Goal: Information Seeking & Learning: Check status

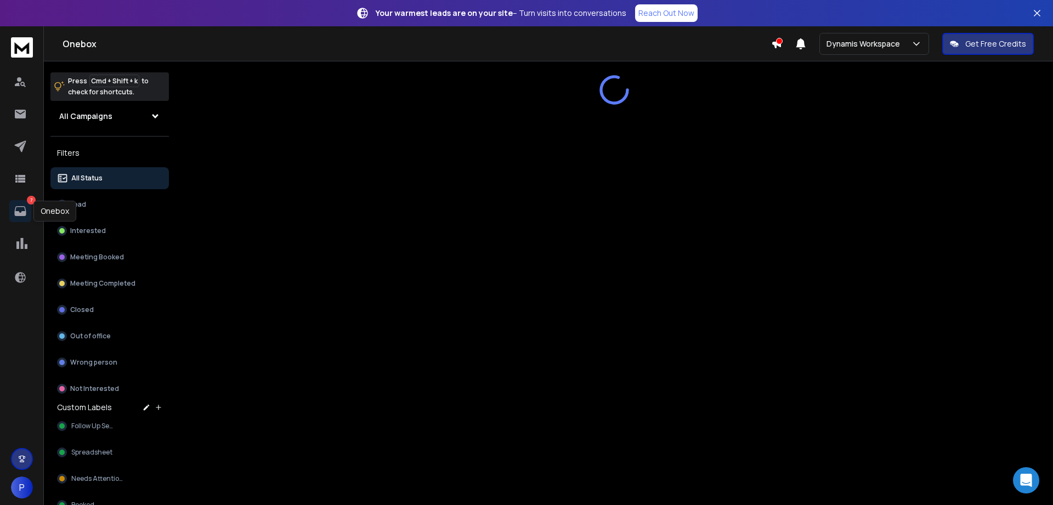
click at [25, 213] on icon at bounding box center [20, 211] width 12 height 10
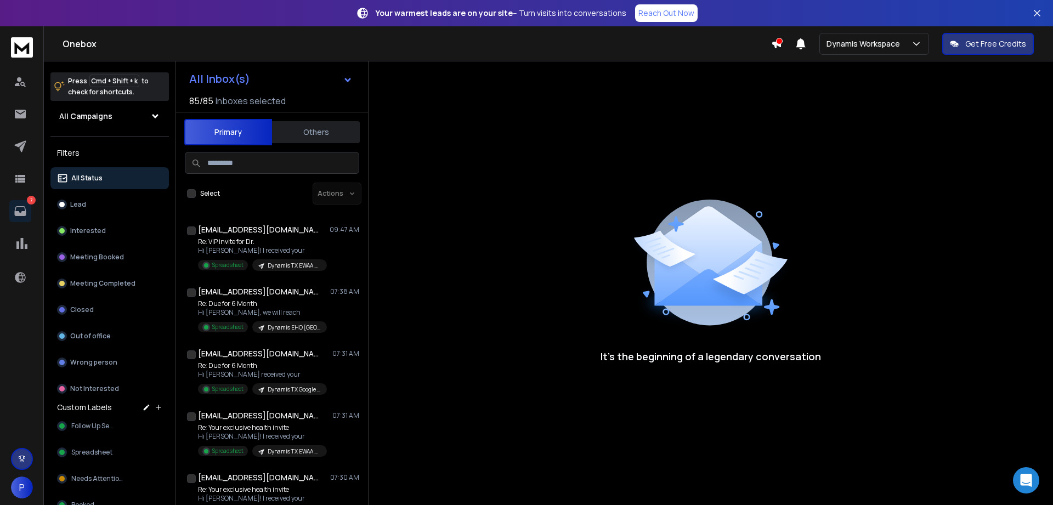
click at [1040, 11] on icon at bounding box center [1037, 13] width 10 height 10
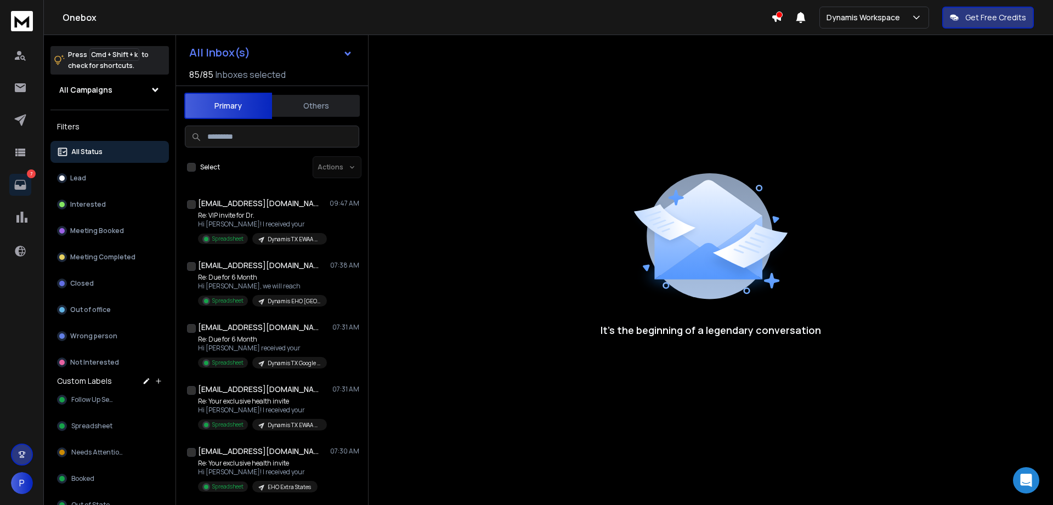
click at [16, 326] on div "7 P" at bounding box center [22, 252] width 44 height 505
click at [18, 218] on icon at bounding box center [21, 217] width 11 height 11
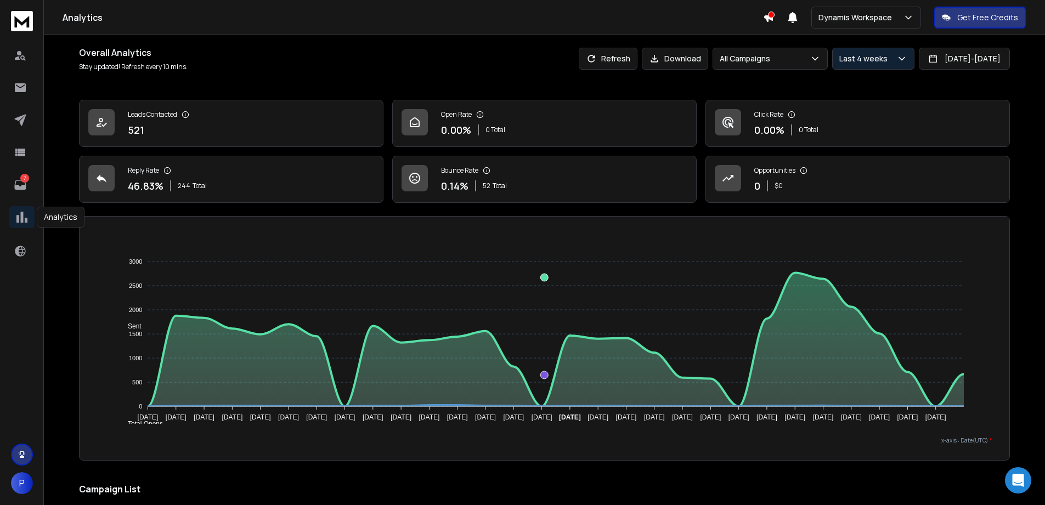
click at [896, 57] on icon "button" at bounding box center [901, 58] width 11 height 11
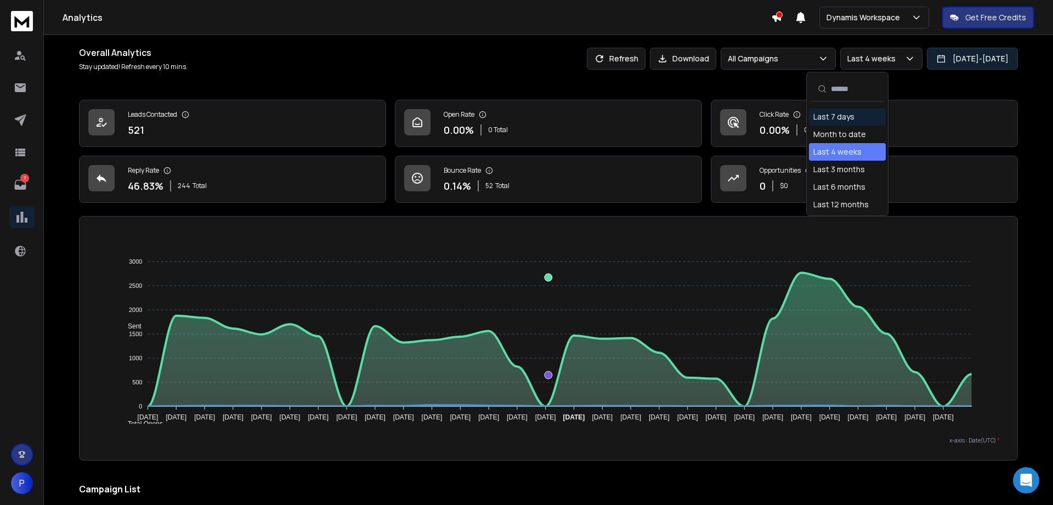
click at [957, 51] on button "[DATE] - [DATE]" at bounding box center [972, 59] width 91 height 22
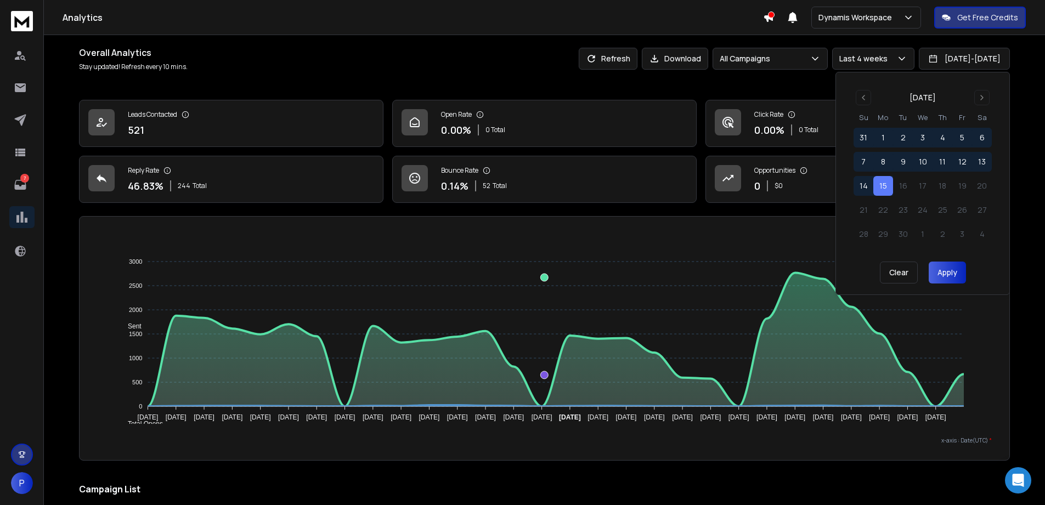
click at [864, 138] on button "31" at bounding box center [863, 138] width 20 height 20
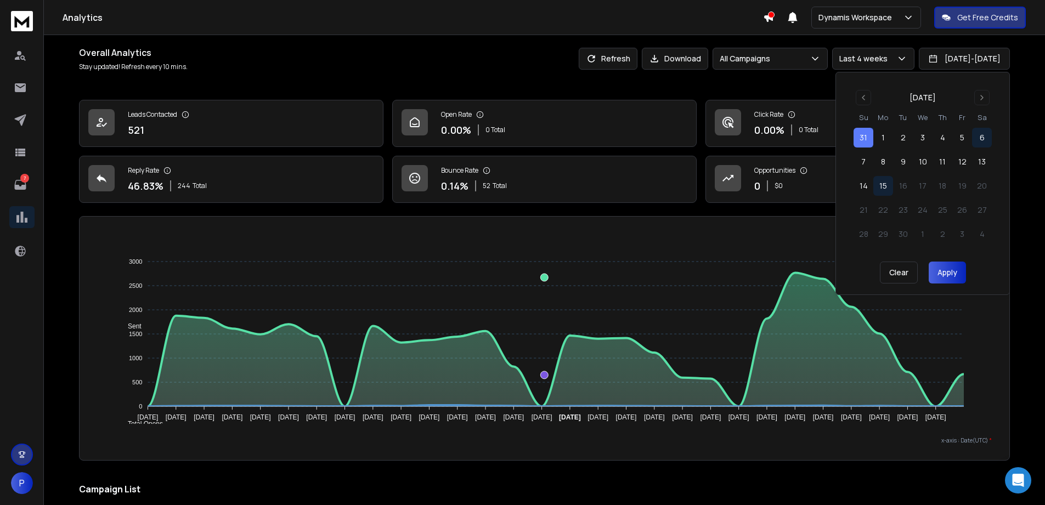
click at [978, 137] on button "6" at bounding box center [982, 138] width 20 height 20
click at [936, 269] on button "Apply" at bounding box center [947, 273] width 37 height 22
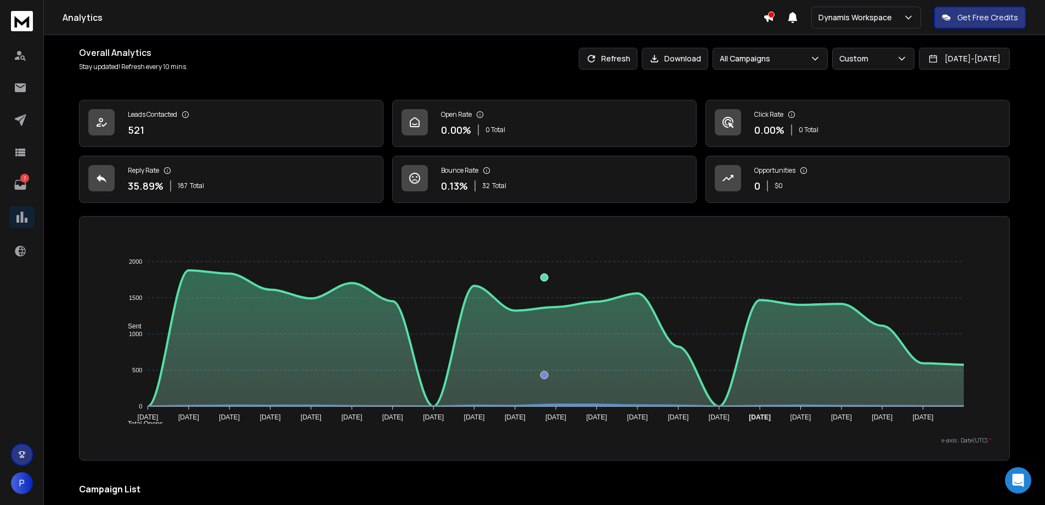
click at [58, 288] on div "Overall Analytics Stay updated! Refresh every 10 mins. Refresh Download All Cam…" at bounding box center [544, 415] width 1001 height 760
click at [16, 117] on icon at bounding box center [20, 120] width 13 height 13
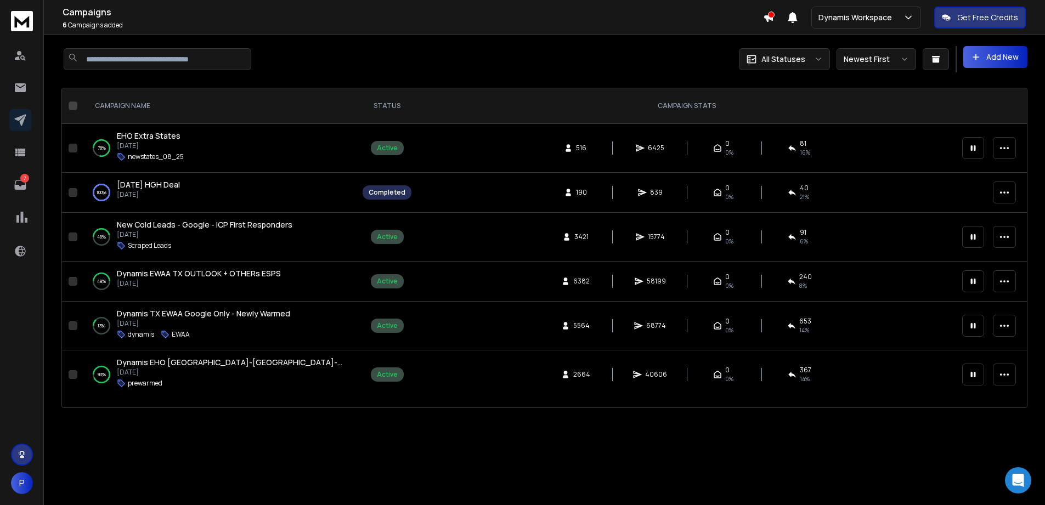
click at [151, 139] on span "EHO Extra States" at bounding box center [149, 136] width 64 height 10
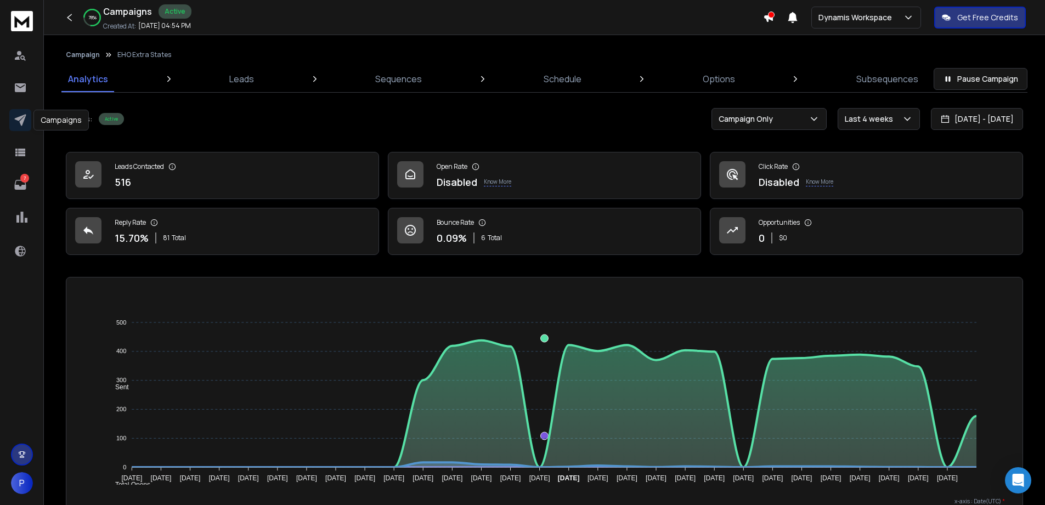
click at [24, 114] on icon at bounding box center [20, 120] width 13 height 13
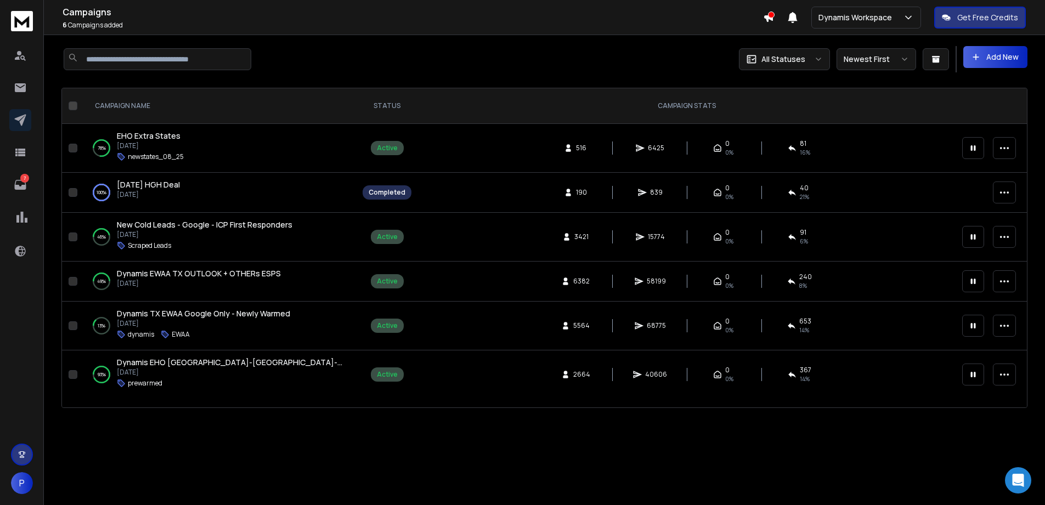
click at [216, 222] on span "New Cold Leads - Google - ICP First Responders" at bounding box center [205, 224] width 176 height 10
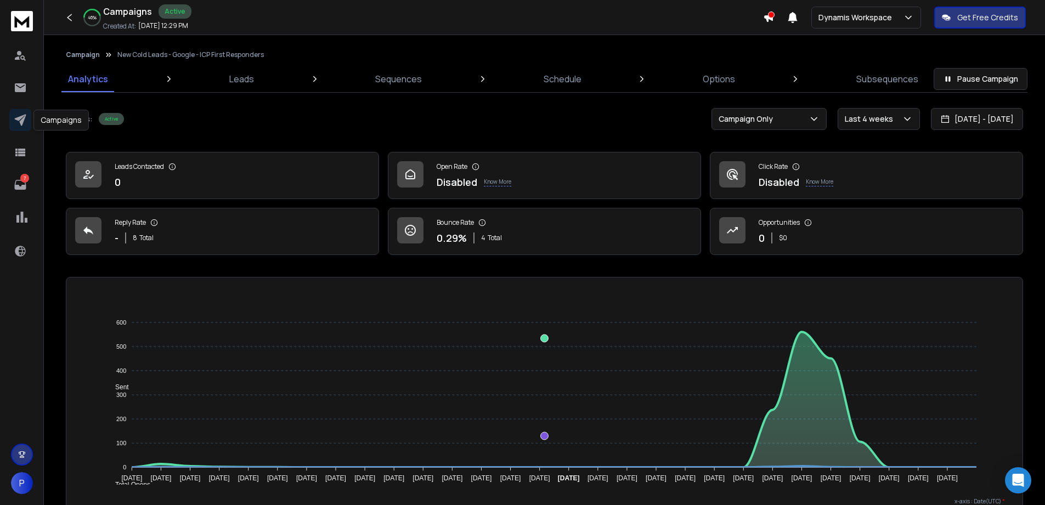
click at [20, 115] on icon at bounding box center [20, 120] width 13 height 13
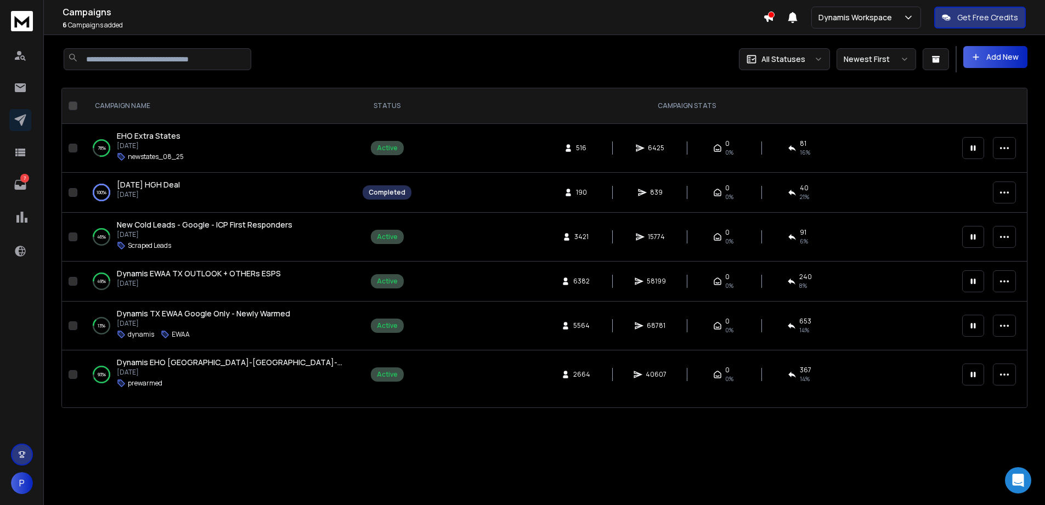
click at [206, 362] on span "Dynamis EHO [GEOGRAPHIC_DATA]-[GEOGRAPHIC_DATA]-[GEOGRAPHIC_DATA]-OK ALL ESPS P…" at bounding box center [316, 362] width 398 height 10
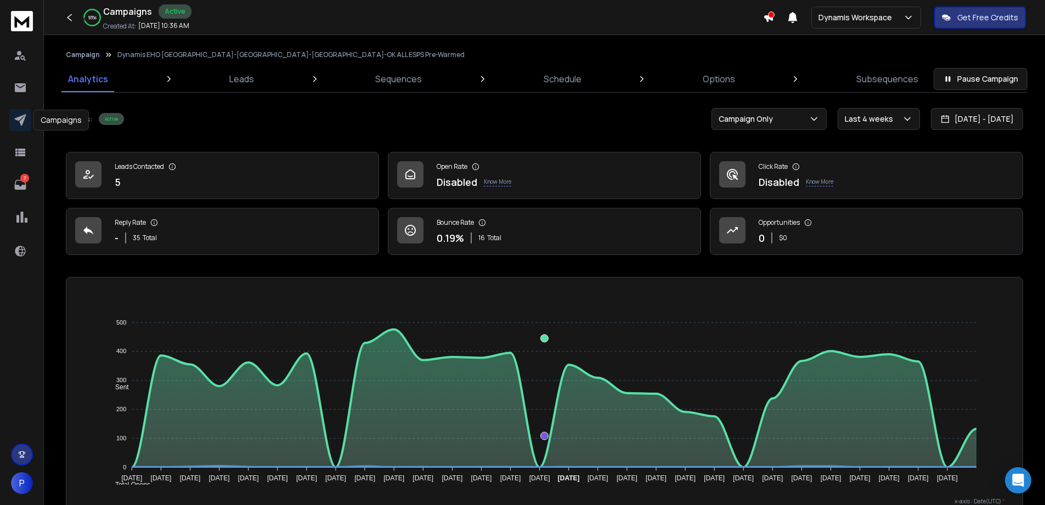
click at [17, 117] on icon at bounding box center [20, 120] width 12 height 12
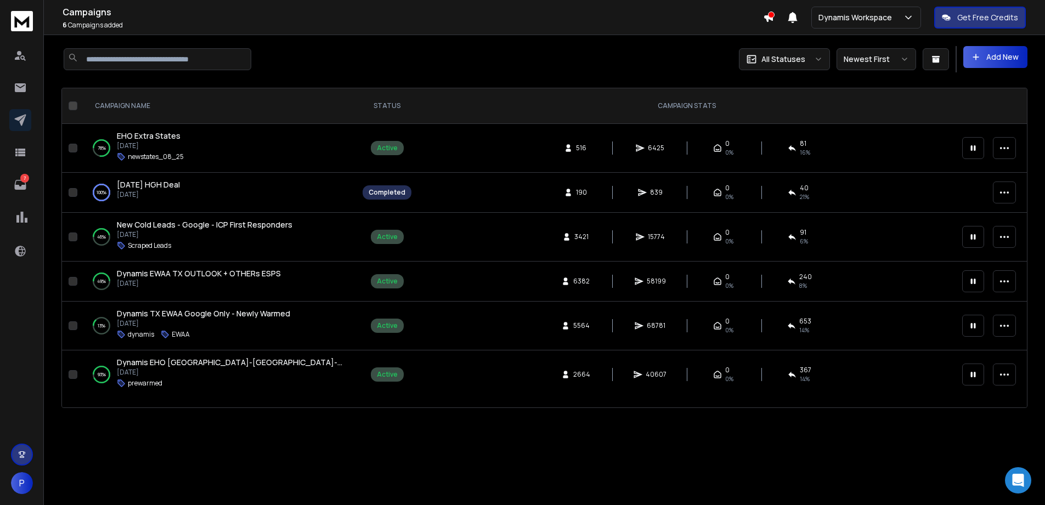
click at [196, 272] on span "Dynamis EWAA TX OUTLOOK + OTHERs ESPS" at bounding box center [199, 273] width 164 height 10
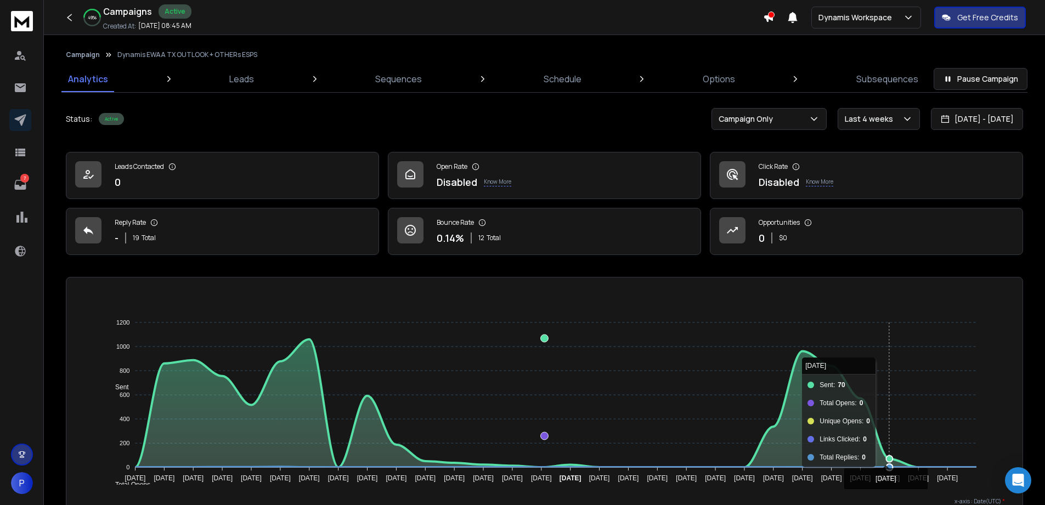
click at [889, 457] on foreignobject "Sent Total Opens Unique Opens Links Clicked Total Replies" at bounding box center [544, 389] width 875 height 192
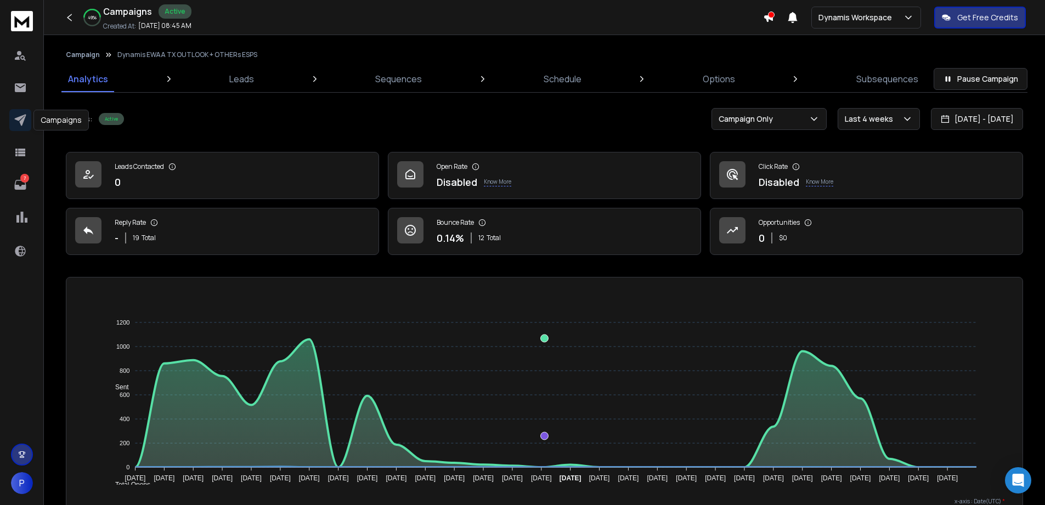
click at [22, 125] on icon at bounding box center [20, 120] width 13 height 13
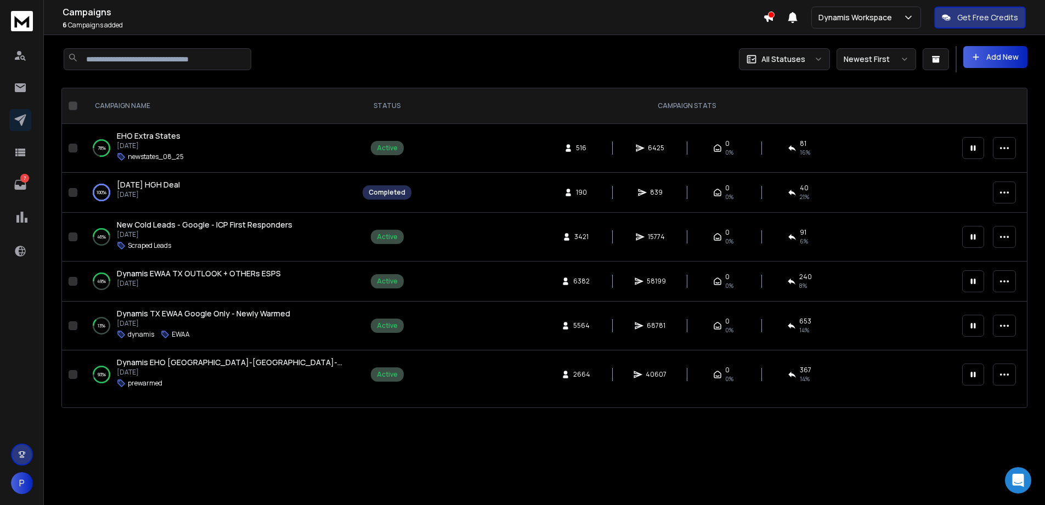
click at [206, 315] on span "Dynamis TX EWAA Google Only - Newly Warmed" at bounding box center [203, 313] width 173 height 10
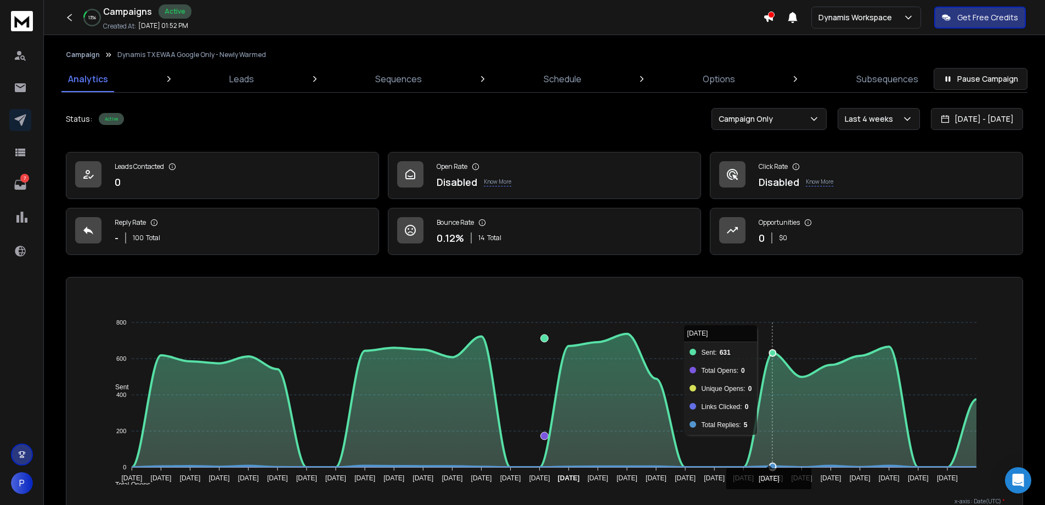
drag, startPoint x: 776, startPoint y: 395, endPoint x: 774, endPoint y: 389, distance: 6.4
click at [776, 395] on foreignobject "Sent Total Opens Unique Opens Links Clicked Total Replies" at bounding box center [544, 389] width 875 height 192
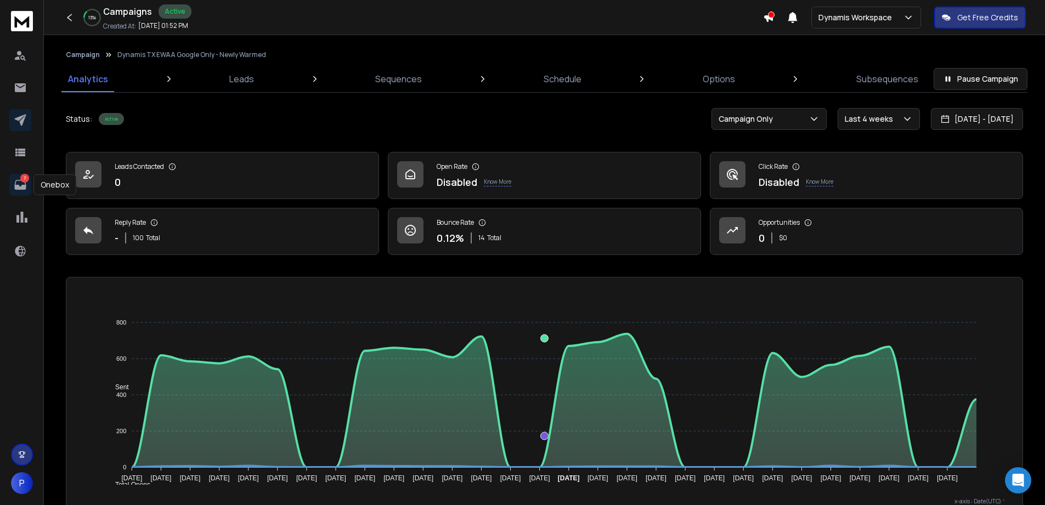
click at [19, 185] on icon at bounding box center [20, 184] width 13 height 13
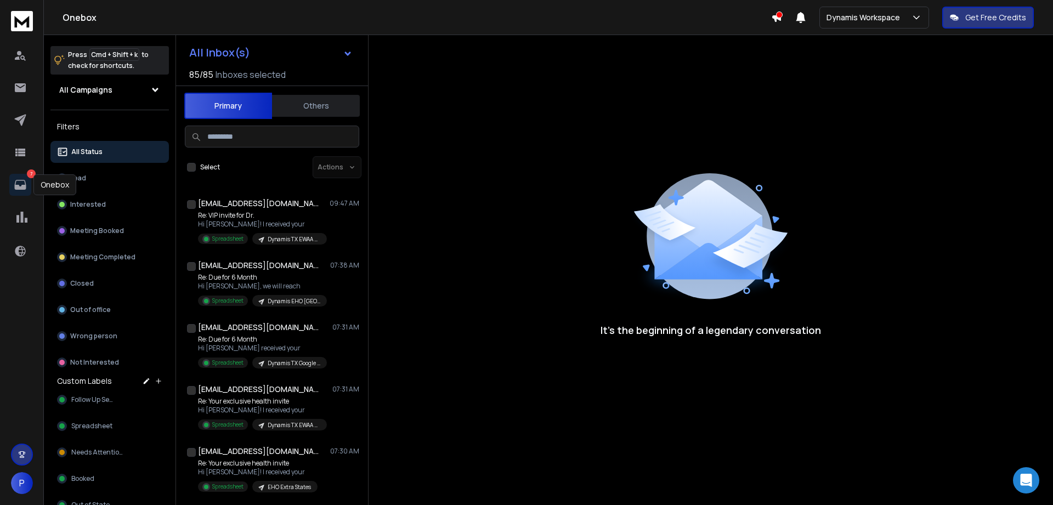
click at [18, 185] on icon at bounding box center [20, 185] width 12 height 10
